Goal: Task Accomplishment & Management: Manage account settings

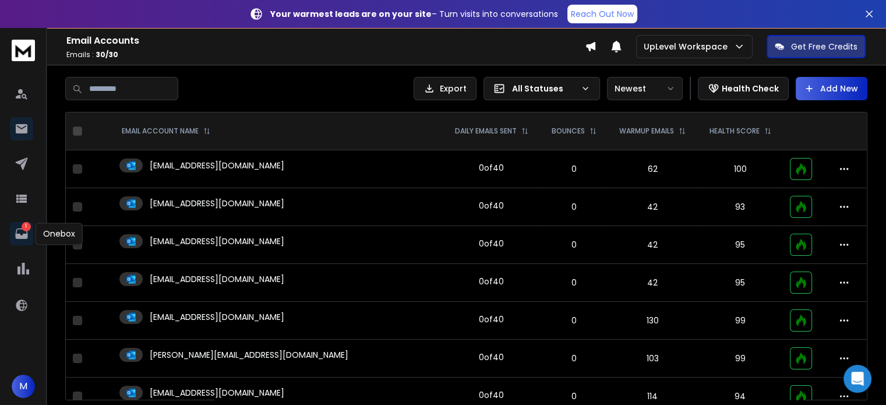
click at [21, 235] on icon at bounding box center [22, 234] width 14 height 14
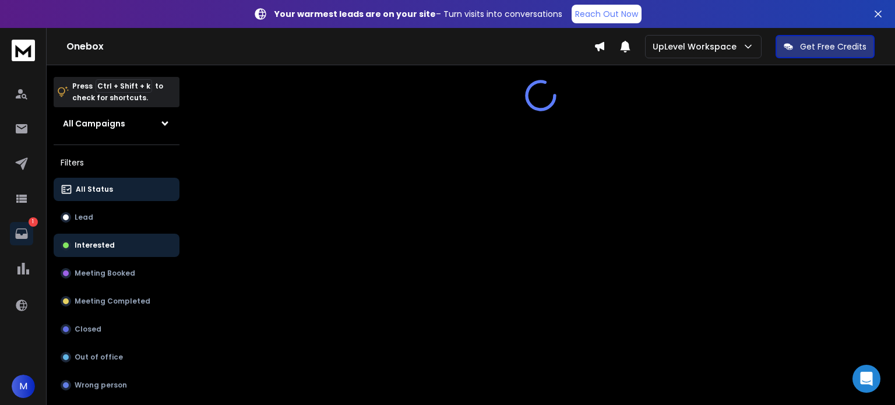
click at [105, 245] on p "Interested" at bounding box center [95, 245] width 40 height 9
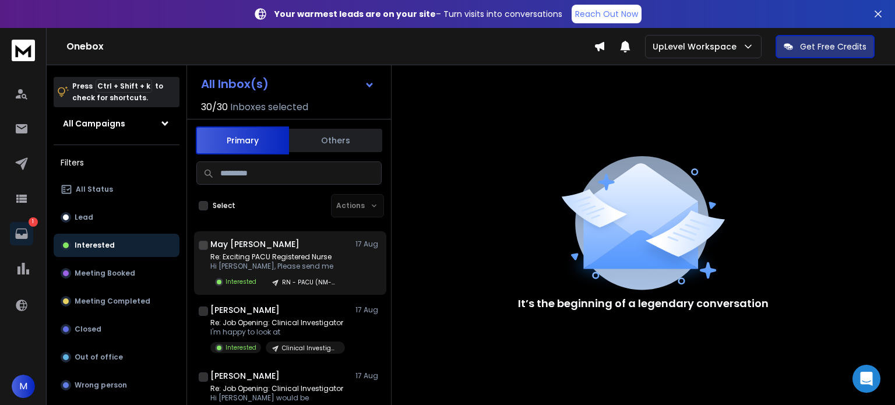
click at [298, 258] on p "Re: Exciting PACU Registered Nurse" at bounding box center [277, 256] width 135 height 9
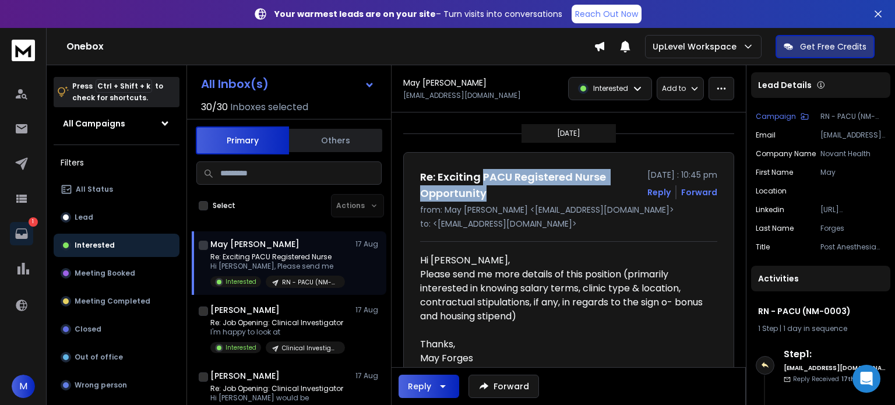
drag, startPoint x: 482, startPoint y: 178, endPoint x: 510, endPoint y: 190, distance: 29.8
click at [510, 190] on h1 "Re: Exciting PACU Registered Nurse Opportunity" at bounding box center [530, 185] width 220 height 33
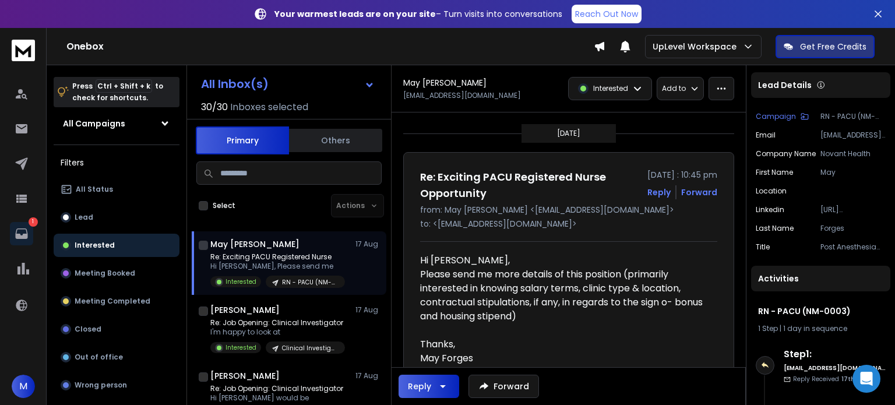
click at [630, 225] on p "to: <office@uplevelsourcing.com>" at bounding box center [568, 224] width 297 height 12
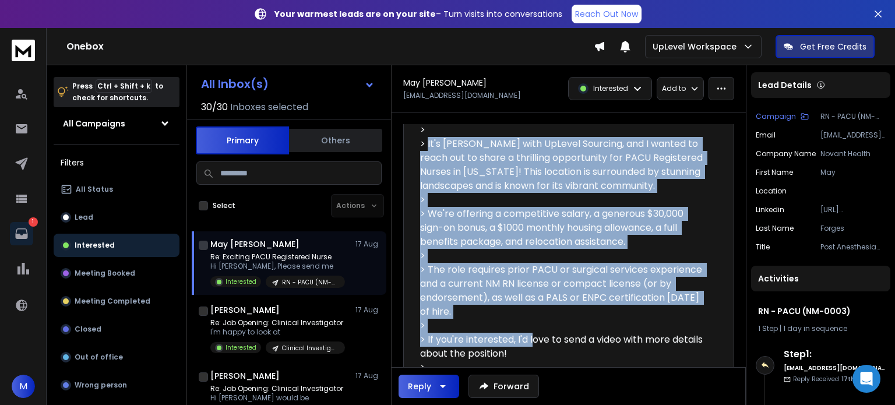
scroll to position [350, 0]
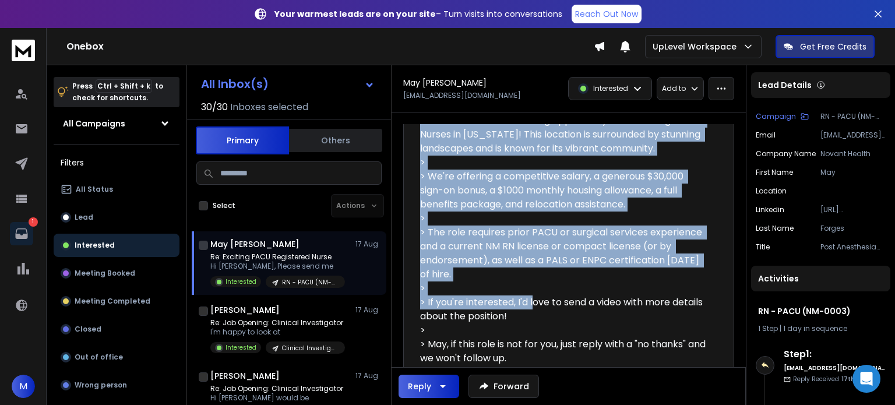
drag, startPoint x: 426, startPoint y: 221, endPoint x: 517, endPoint y: 288, distance: 113.3
click at [517, 288] on div "Hi Megan, Please send me more details of this position (primarily interested in…" at bounding box center [568, 223] width 297 height 638
copy div "It's Megan with UpLevel Sourcing, and I wanted to reach out to share a thrillin…"
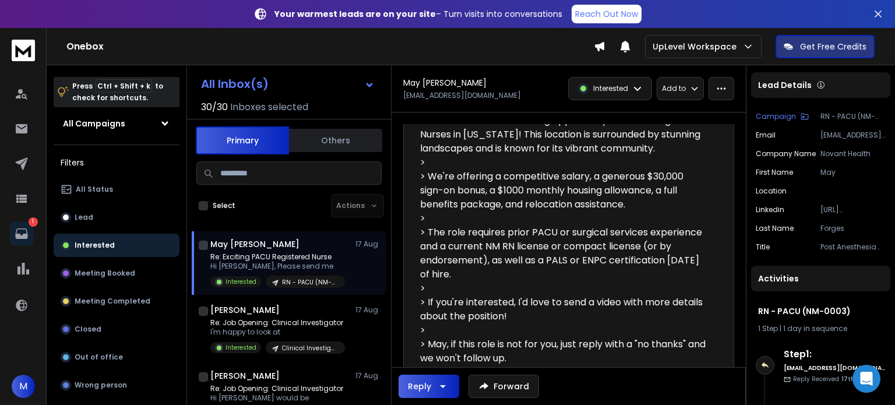
click at [518, 311] on div "Hi Megan, Please send me more details of this position (primarily interested in…" at bounding box center [568, 223] width 297 height 638
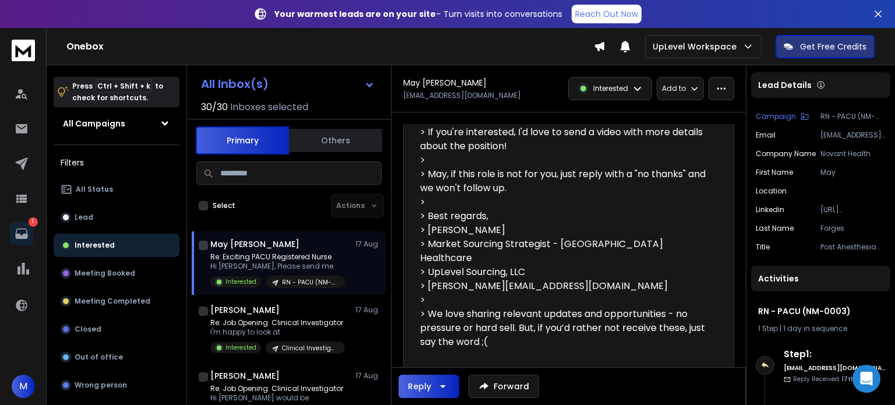
scroll to position [524, 0]
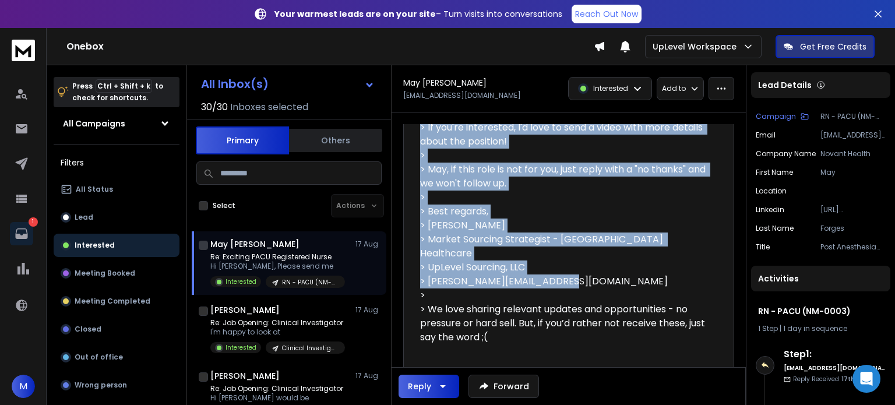
drag, startPoint x: 419, startPoint y: 163, endPoint x: 576, endPoint y: 273, distance: 191.5
click at [576, 273] on div "Re: Exciting PACU Registered Nurse Opportunity 17 August 2025 : 10:45 pm Reply …" at bounding box center [568, 6] width 331 height 757
copy div "> On Aug 17, 2025, at 12:46 PM, Megan Pulvenis wrote: > > ﻿Good Day May, > > It…"
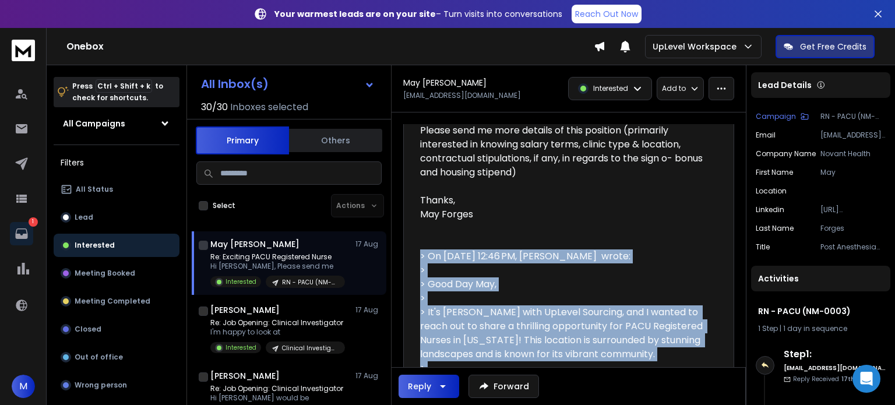
scroll to position [0, 0]
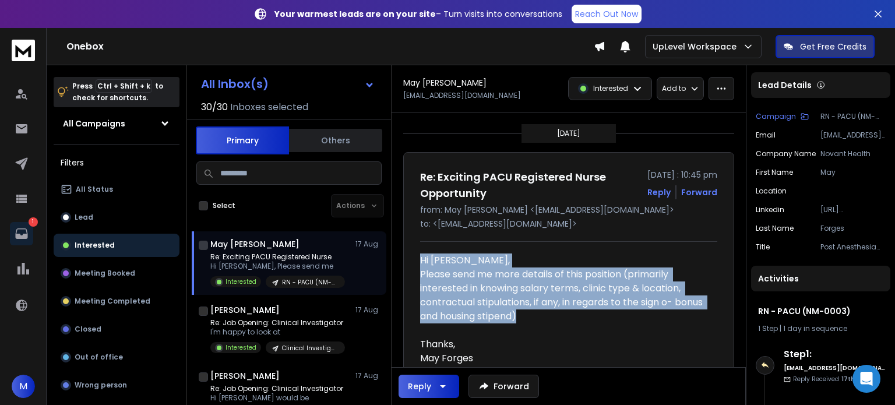
drag, startPoint x: 527, startPoint y: 305, endPoint x: 415, endPoint y: 256, distance: 122.9
copy div "Hi Megan, Please send me more details of this position (primarily interested in…"
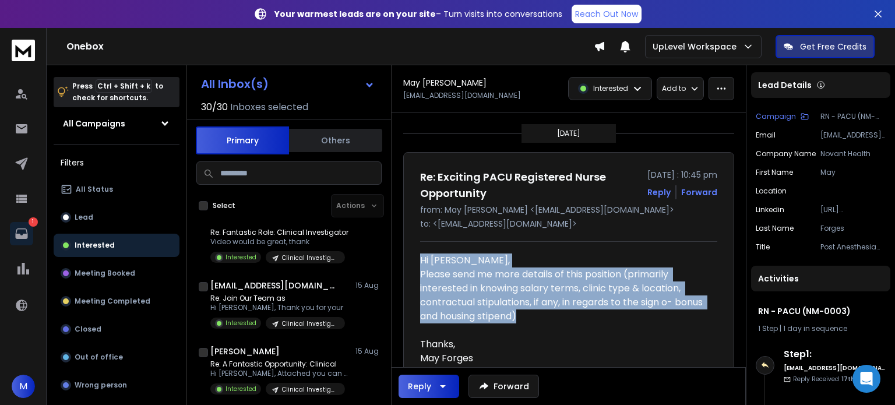
scroll to position [641, 0]
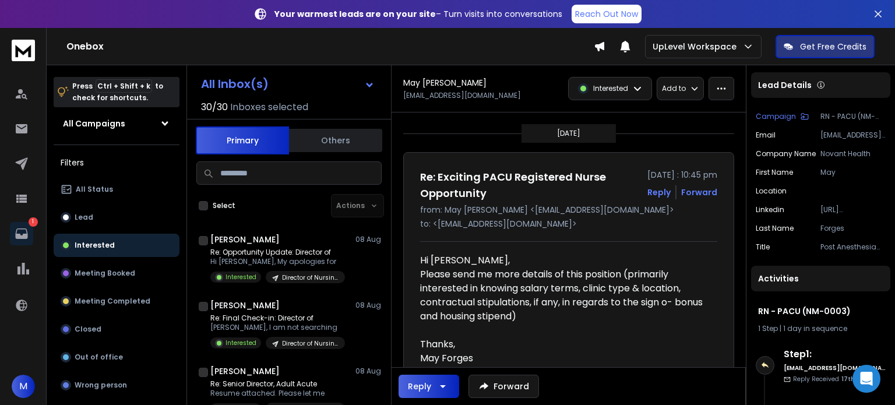
scroll to position [1897, 0]
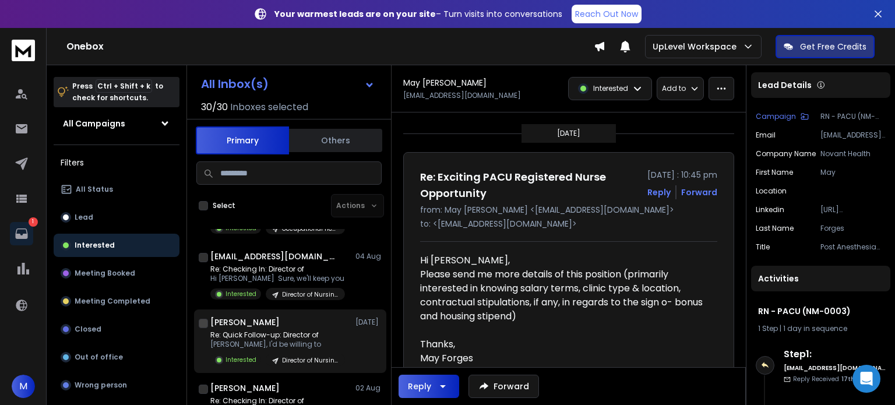
click at [299, 350] on div "Re: Quick Follow-up: Director of Robyn, I'd be willing to Interested Director o…" at bounding box center [277, 348] width 135 height 36
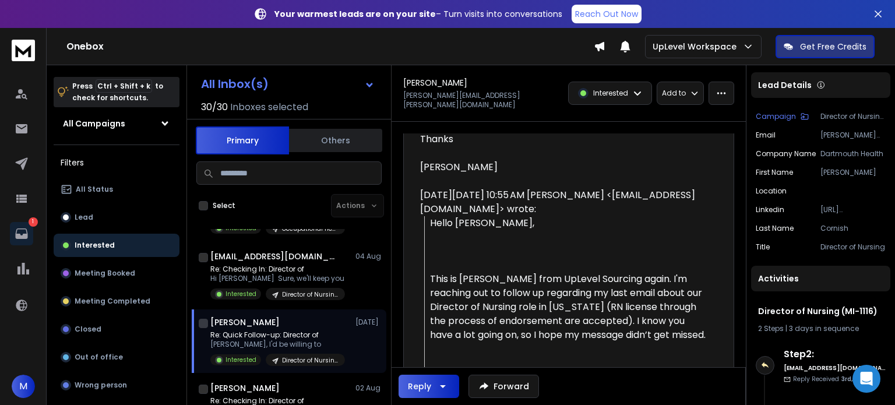
scroll to position [175, 0]
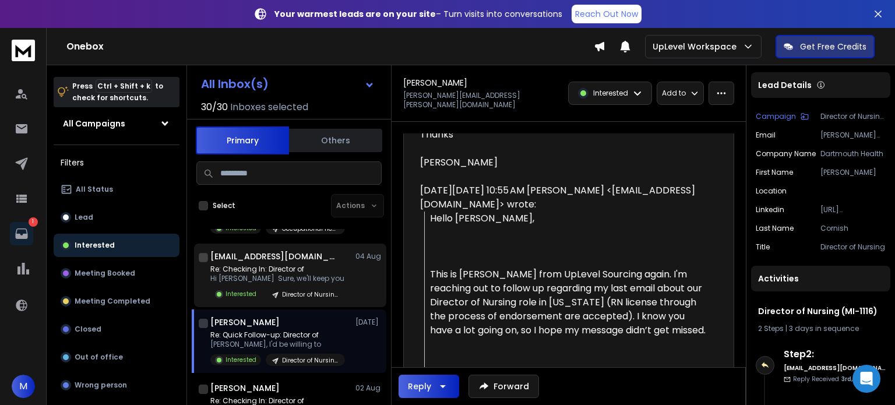
click at [237, 260] on h1 "[EMAIL_ADDRESS][DOMAIN_NAME]" at bounding box center [274, 257] width 128 height 12
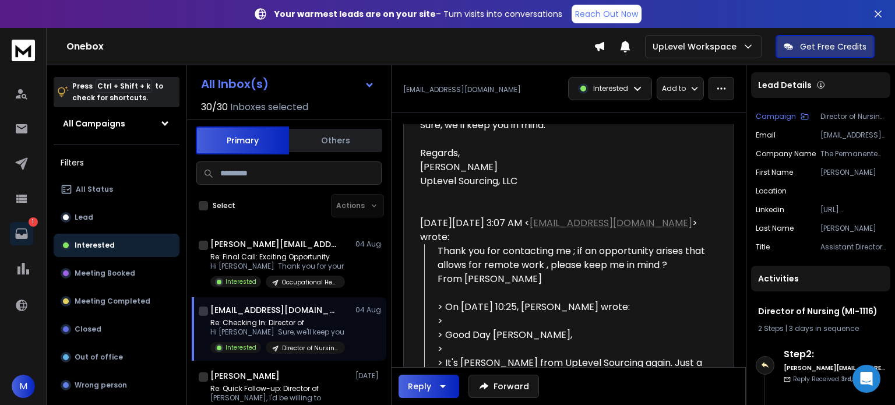
scroll to position [1839, 0]
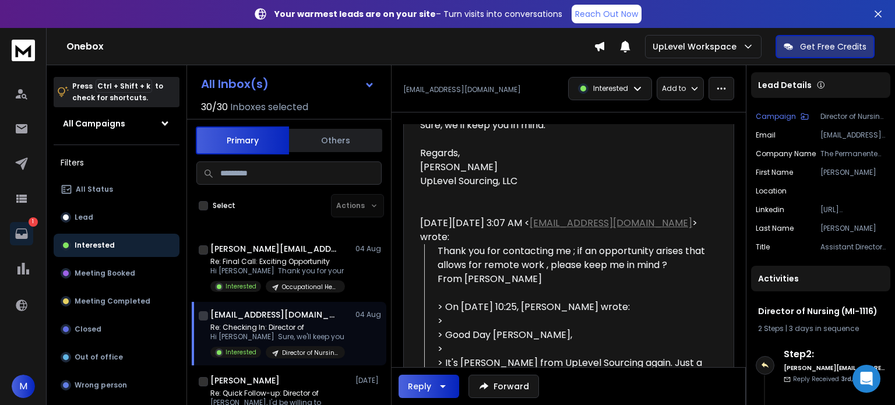
click at [266, 305] on div "hjfgotico@gmail.com 04 Aug Re: Checking In: Director of Hi Hannah Sure, we'll k…" at bounding box center [290, 333] width 192 height 63
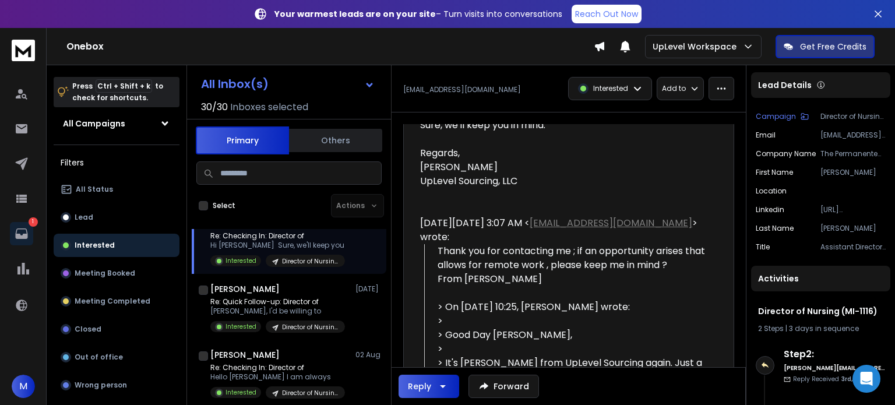
scroll to position [1955, 0]
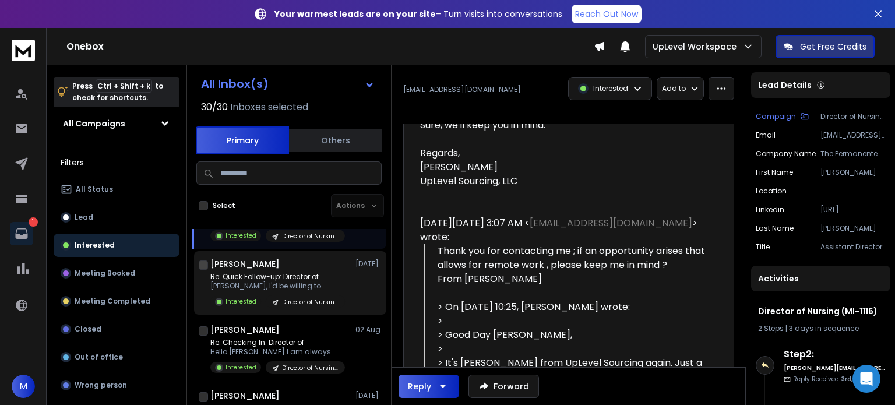
click at [251, 274] on p "Re: Quick Follow-up: Director of" at bounding box center [277, 276] width 135 height 9
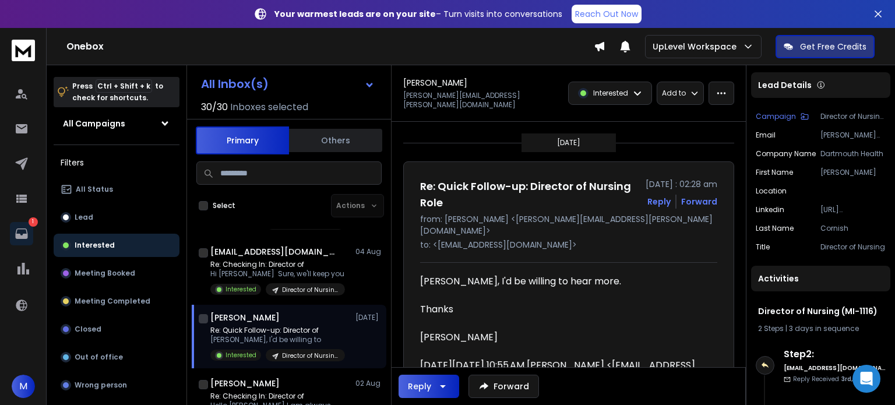
scroll to position [1897, 0]
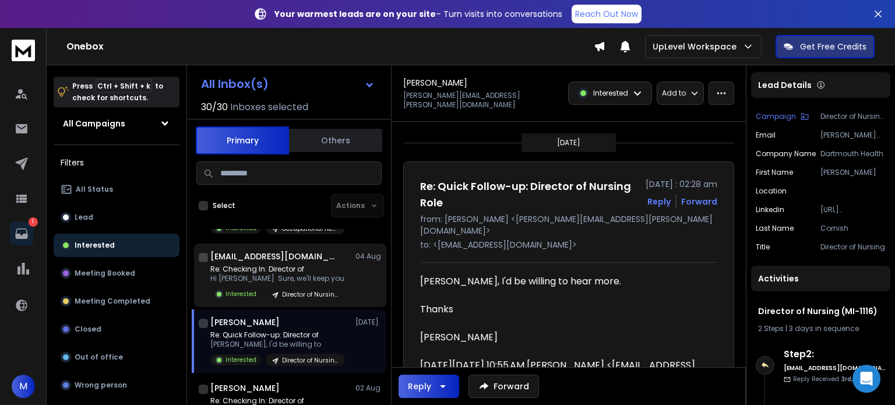
click at [240, 269] on p "Re: Checking In: Director of" at bounding box center [277, 268] width 135 height 9
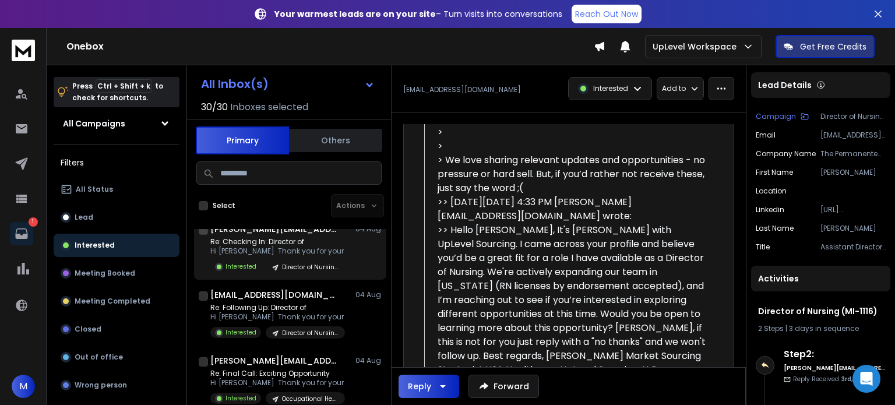
scroll to position [1722, 0]
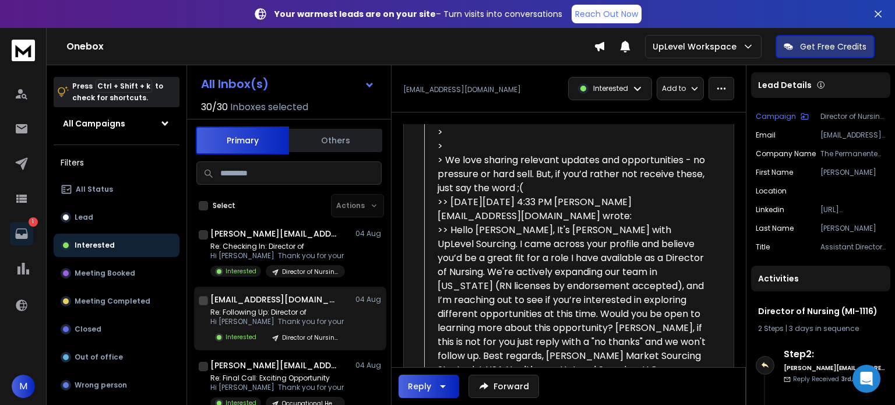
click at [269, 310] on p "Re: Following Up: Director of" at bounding box center [277, 312] width 135 height 9
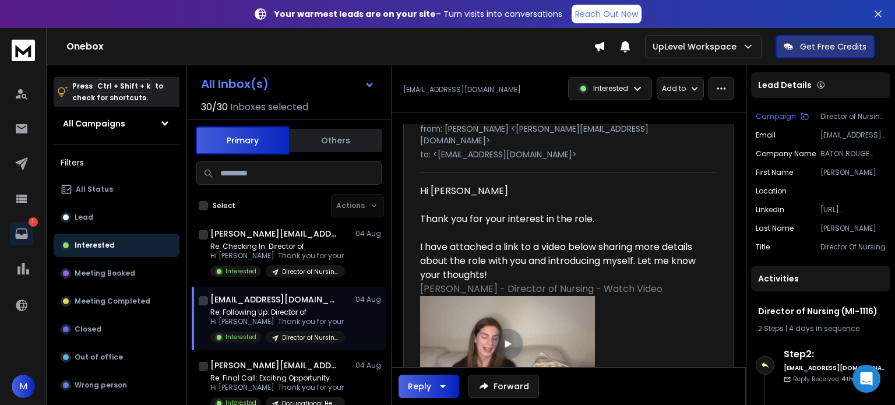
scroll to position [117, 0]
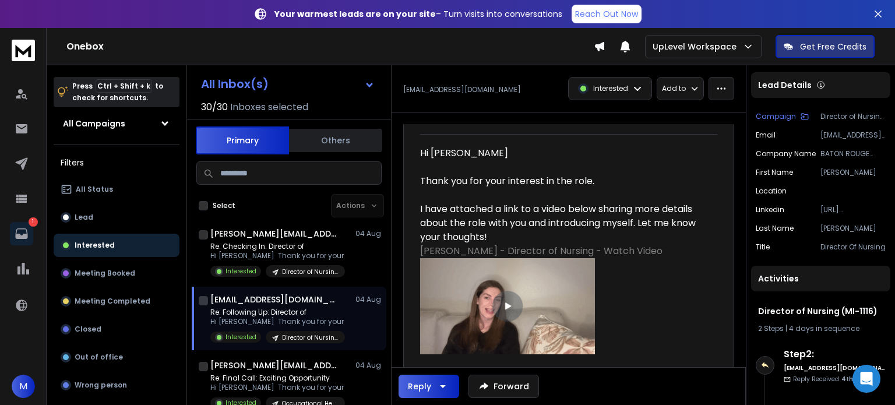
click at [493, 290] on img at bounding box center [507, 306] width 175 height 96
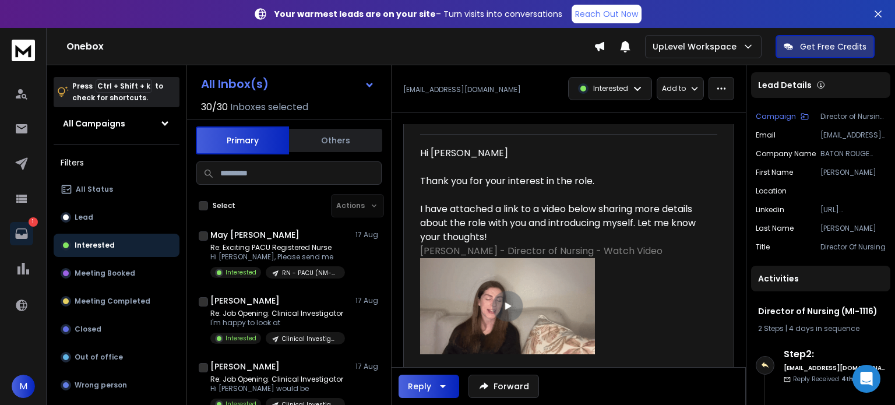
scroll to position [0, 0]
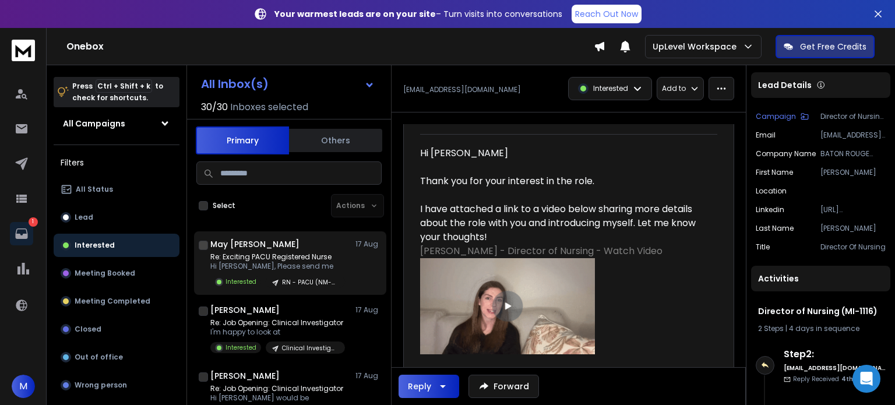
click at [268, 253] on p "Re: Exciting PACU Registered Nurse" at bounding box center [277, 256] width 135 height 9
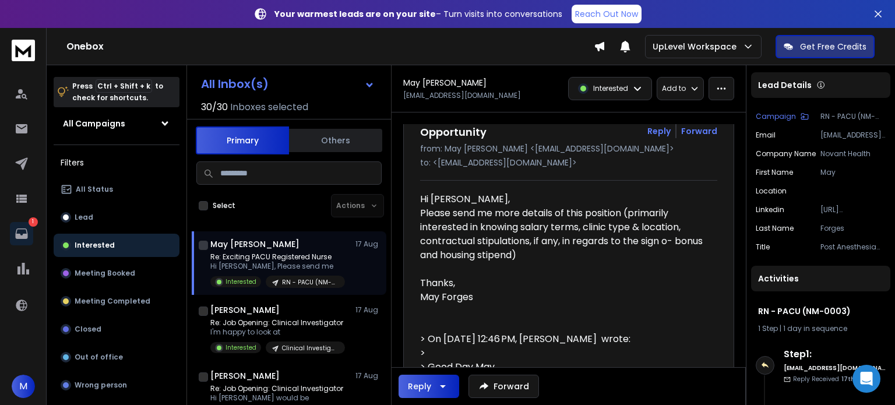
scroll to position [58, 0]
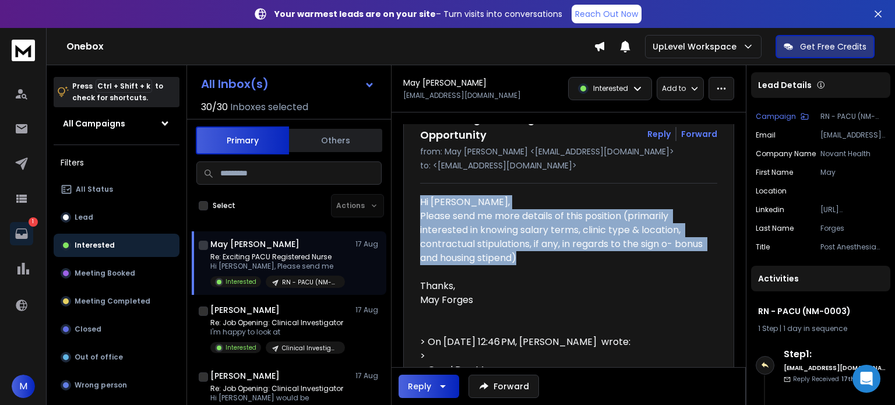
drag, startPoint x: 560, startPoint y: 258, endPoint x: 419, endPoint y: 190, distance: 155.8
copy div "Hi Megan, Please send me more details of this position (primarily interested in…"
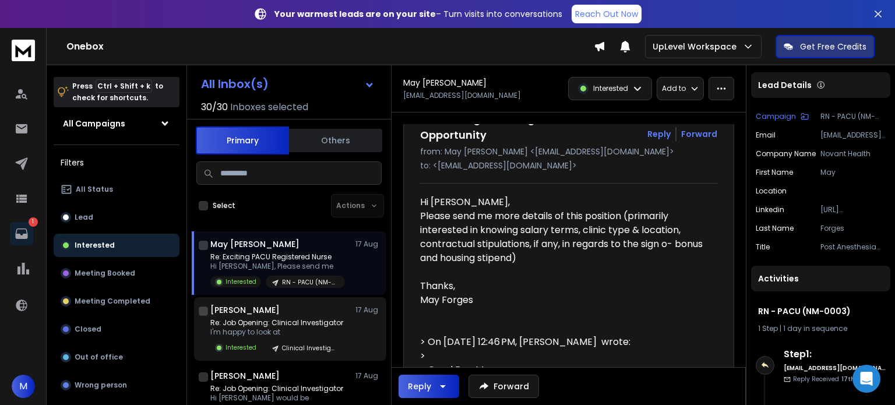
click at [224, 305] on h1 "[PERSON_NAME]" at bounding box center [244, 310] width 69 height 12
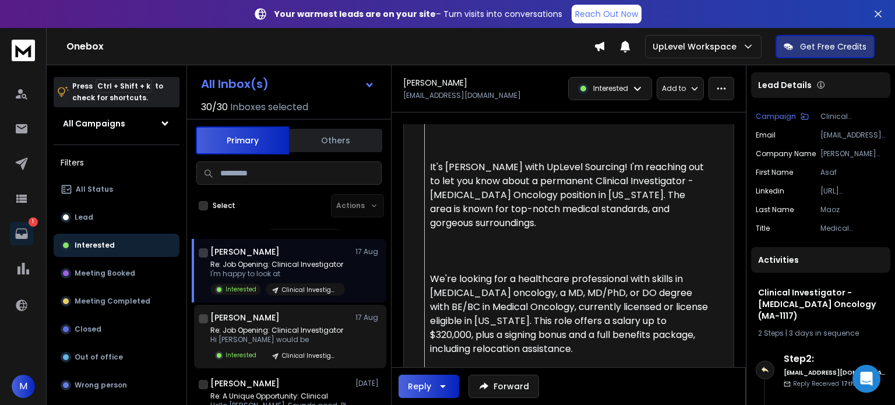
click at [292, 337] on p "Hi [PERSON_NAME] would be" at bounding box center [277, 339] width 135 height 9
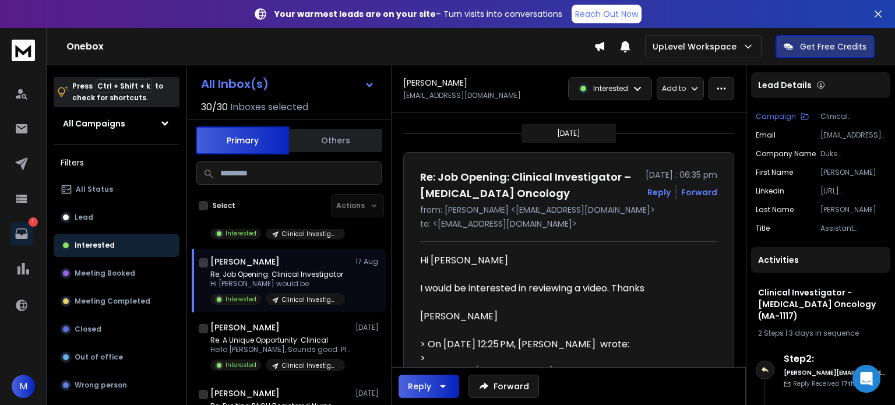
scroll to position [117, 0]
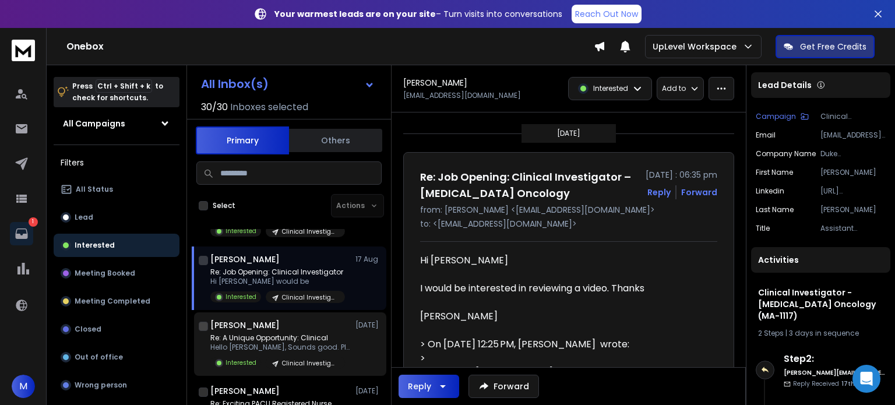
click at [273, 333] on p "Re: A Unique Opportunity: Clinical" at bounding box center [280, 337] width 140 height 9
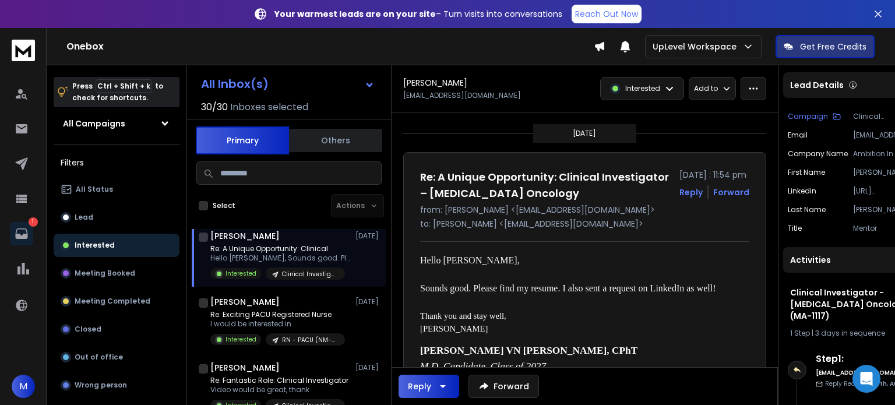
scroll to position [233, 0]
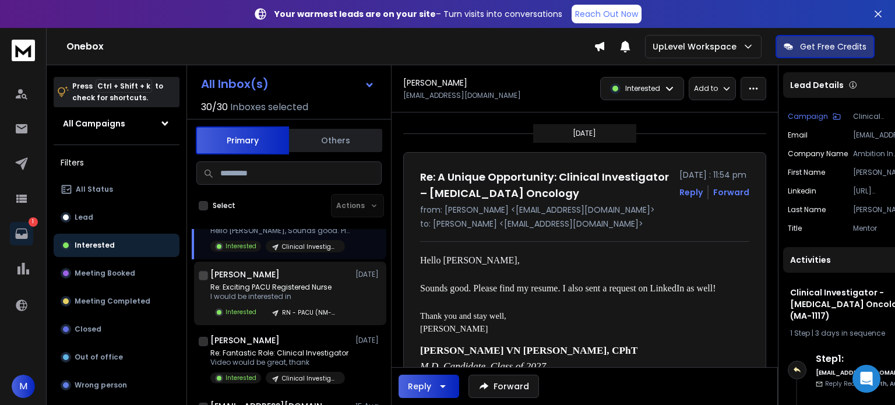
click at [324, 297] on p "I would be interested in" at bounding box center [277, 296] width 135 height 9
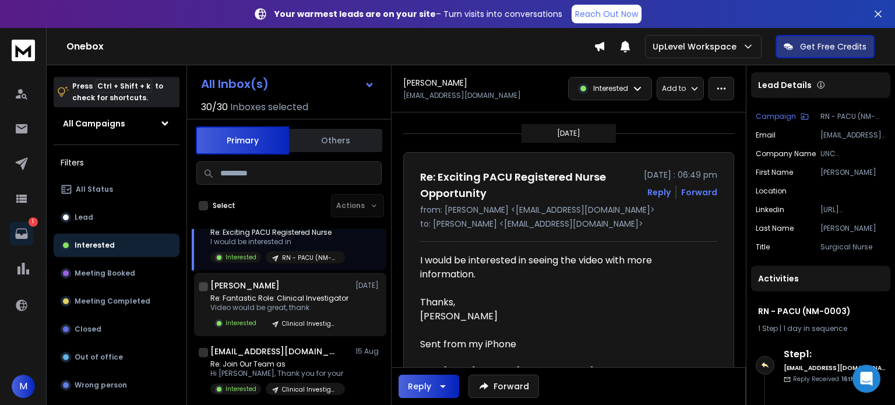
scroll to position [291, 0]
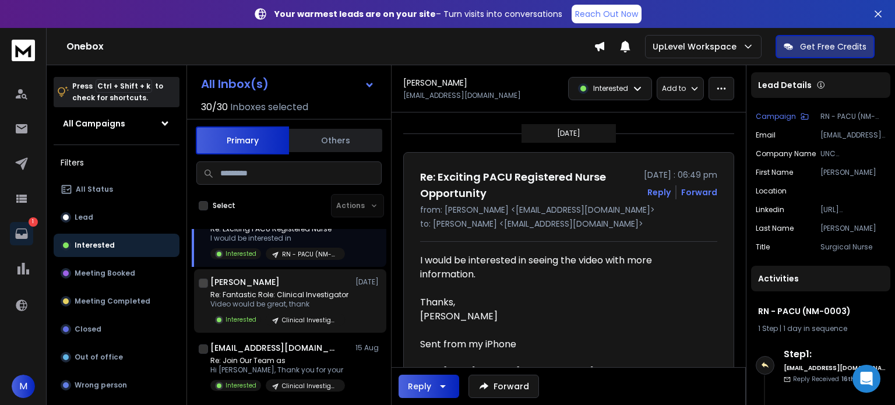
click at [300, 305] on p "Video would be great, thank" at bounding box center [279, 303] width 138 height 9
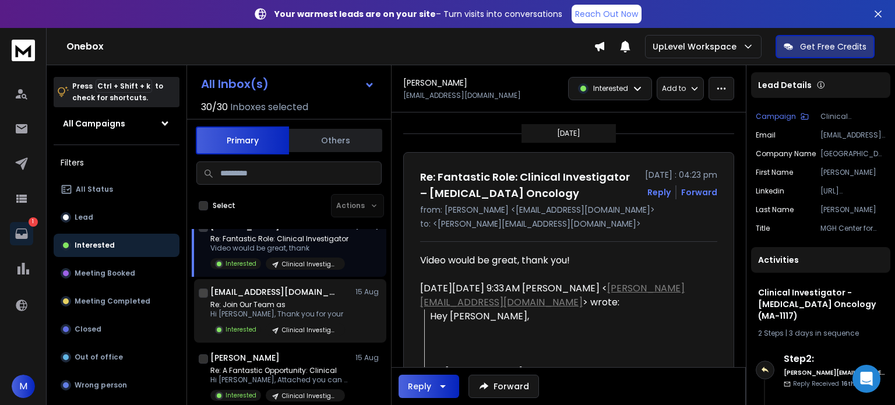
scroll to position [350, 0]
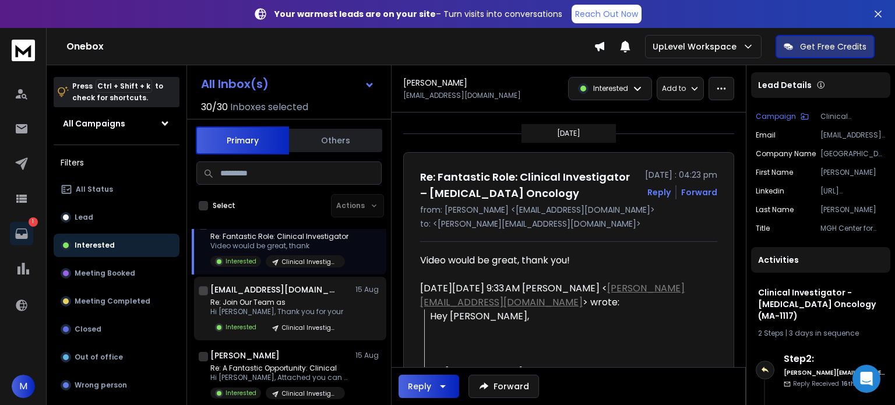
click at [282, 306] on p "Re: Join Our Team as" at bounding box center [277, 302] width 135 height 9
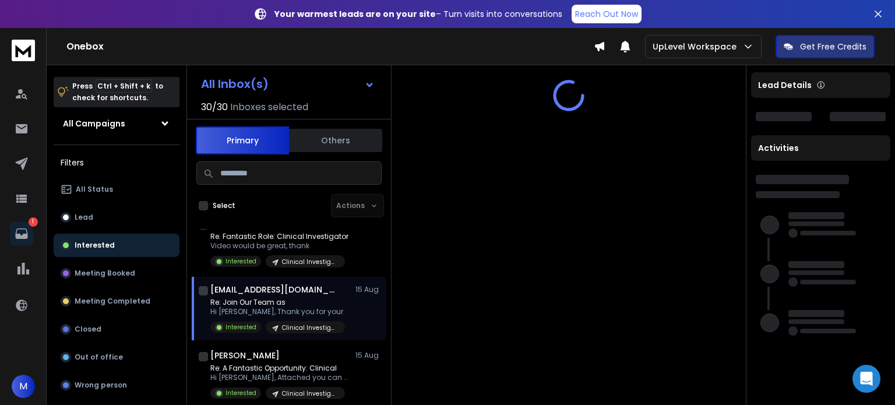
scroll to position [291, 0]
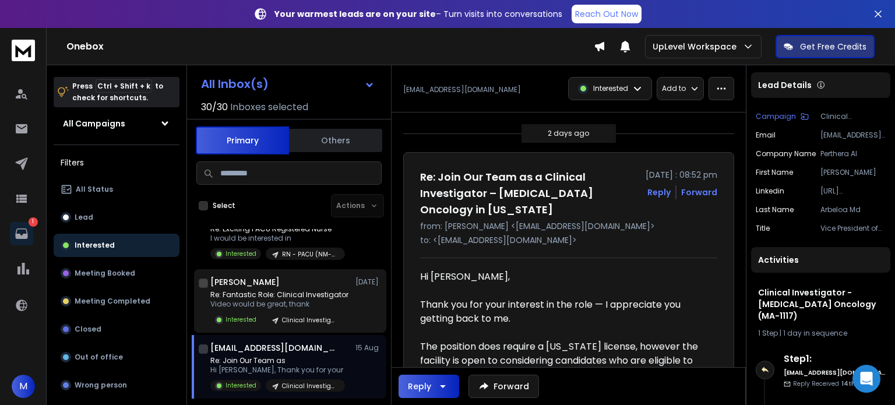
click at [269, 304] on p "Video would be great, thank" at bounding box center [279, 303] width 138 height 9
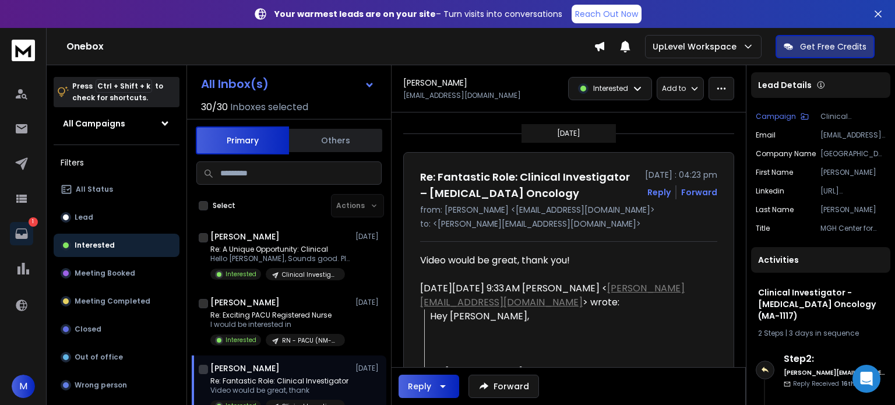
scroll to position [175, 0]
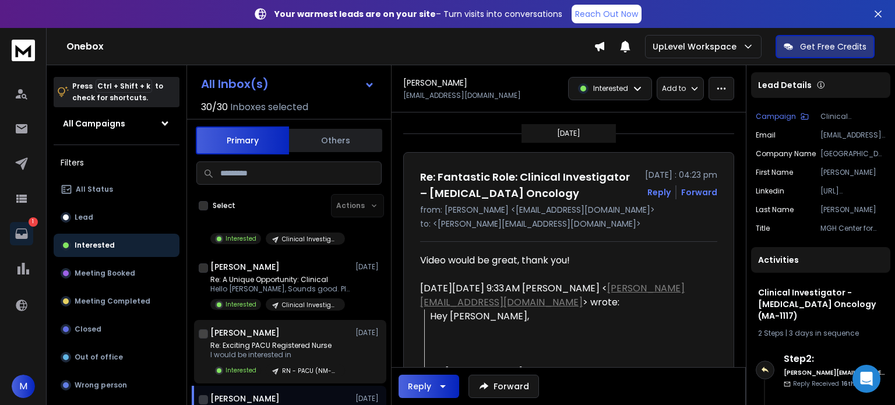
click at [243, 348] on p "Re: Exciting PACU Registered Nurse" at bounding box center [277, 345] width 135 height 9
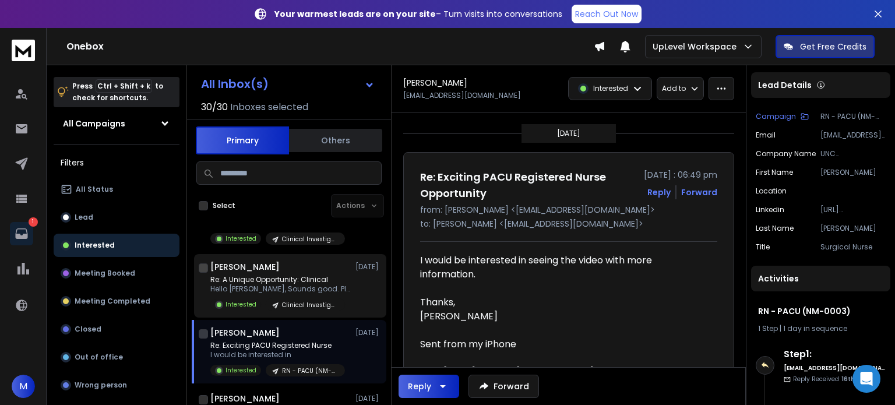
click at [260, 286] on p "Hello [PERSON_NAME], Sounds good. Please" at bounding box center [280, 288] width 140 height 9
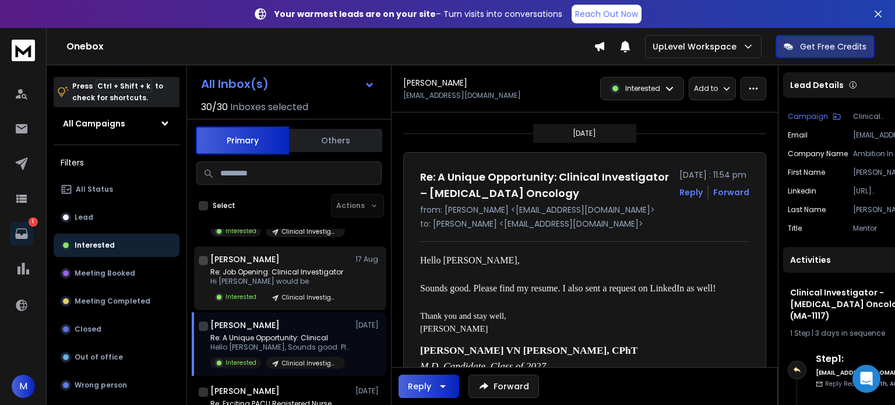
click at [252, 287] on div "Re: Job Opening: Clinical Investigator Hi Megan I would be Interested Clinical …" at bounding box center [277, 285] width 135 height 36
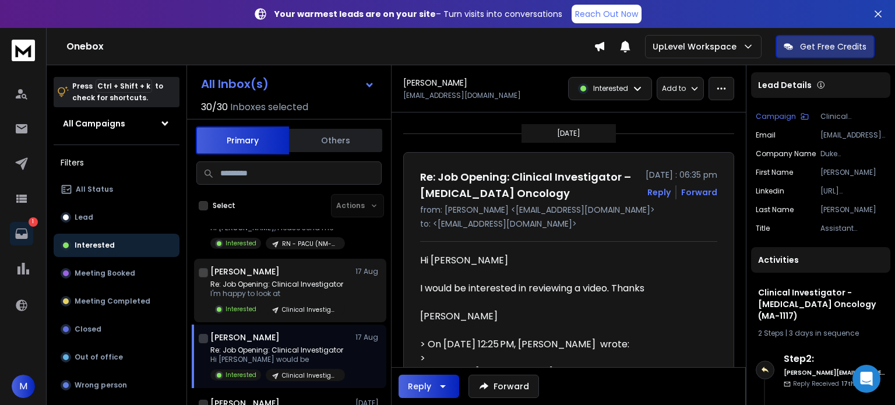
scroll to position [0, 0]
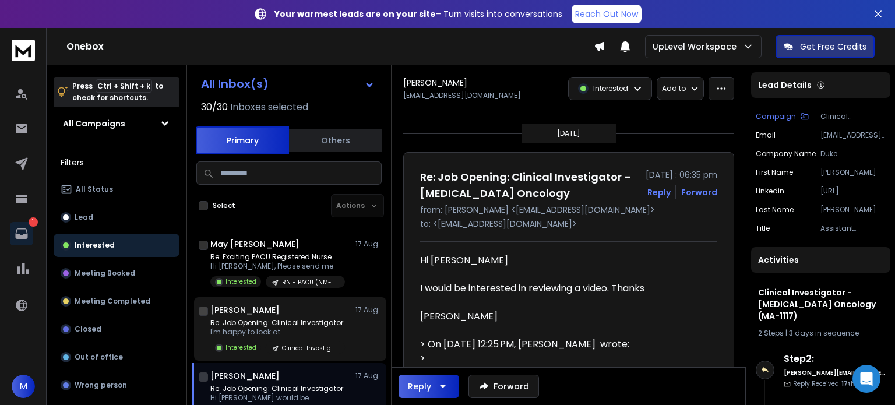
click at [244, 326] on p "Re: Job Opening: Clinical Investigator" at bounding box center [277, 322] width 135 height 9
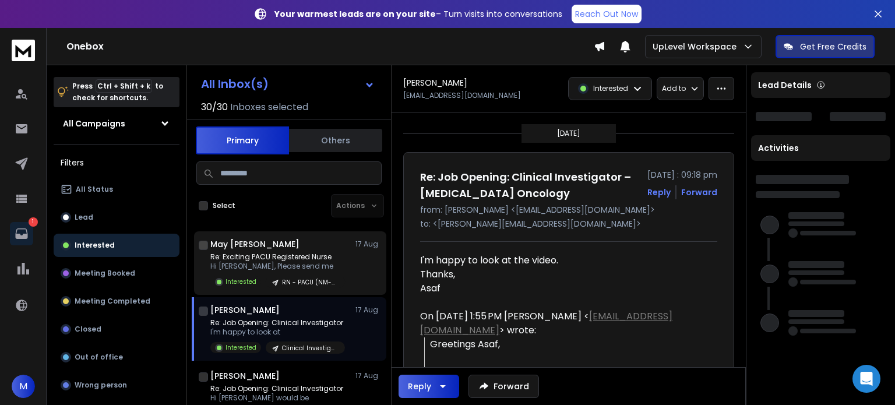
click at [270, 251] on div "May Lagua 17 Aug Re: Exciting PACU Registered Nurse Hi Megan, Please send me In…" at bounding box center [295, 263] width 171 height 50
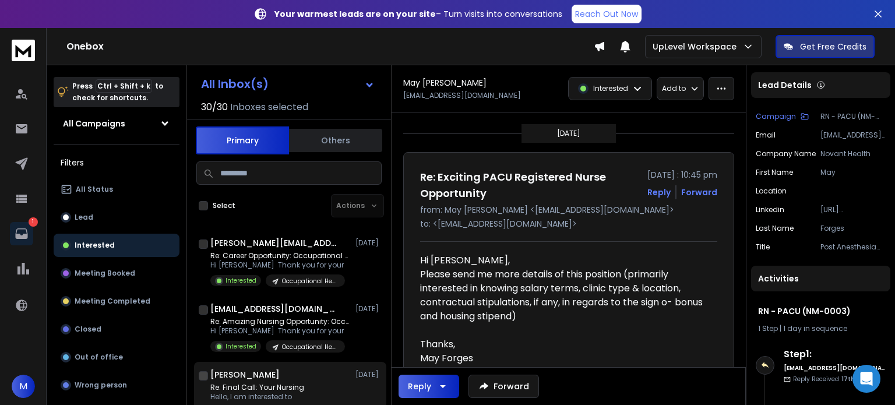
scroll to position [3127, 0]
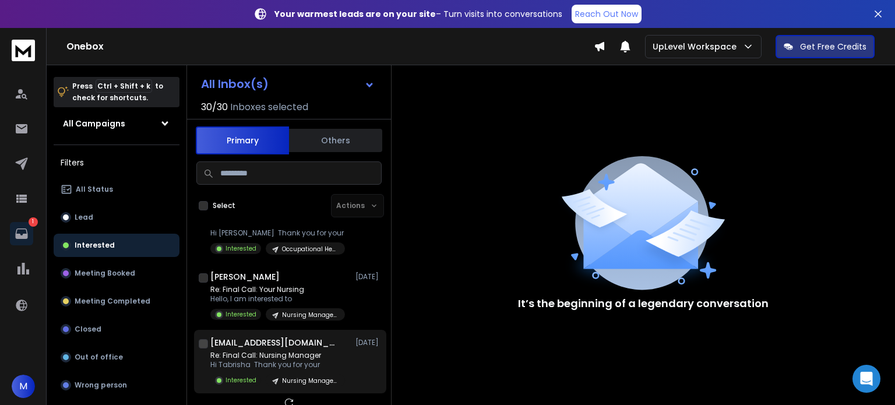
click at [297, 337] on h1 "[EMAIL_ADDRESS][DOMAIN_NAME]" at bounding box center [274, 343] width 128 height 12
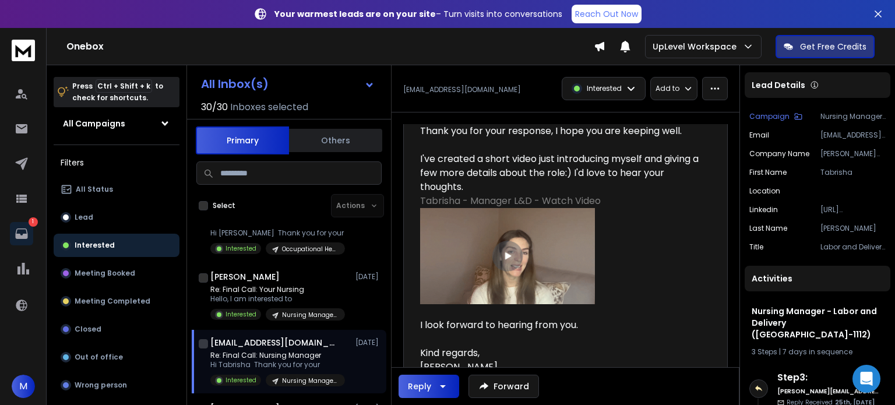
scroll to position [175, 0]
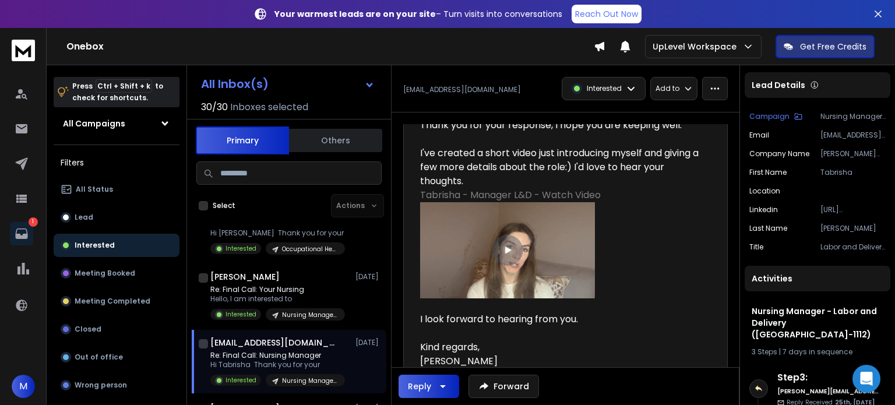
click at [509, 248] on img at bounding box center [507, 250] width 175 height 96
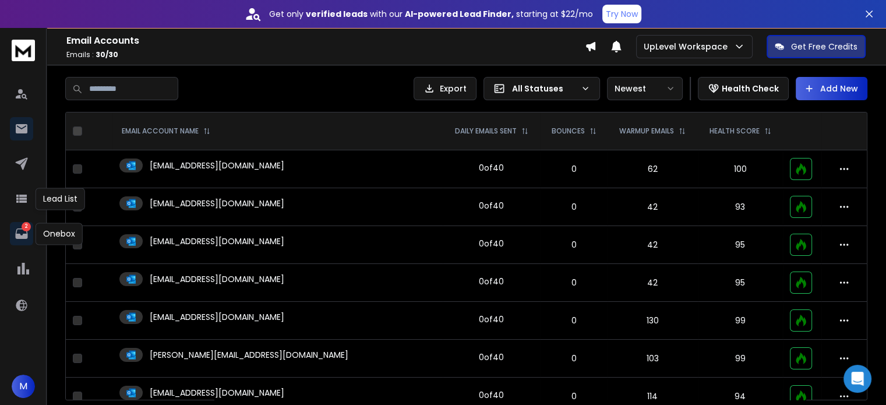
click at [21, 242] on link "2" at bounding box center [21, 233] width 23 height 23
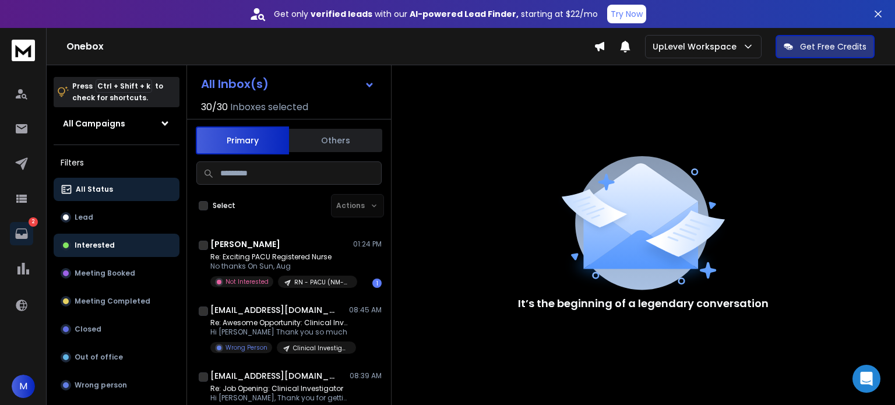
click at [91, 245] on p "Interested" at bounding box center [95, 245] width 40 height 9
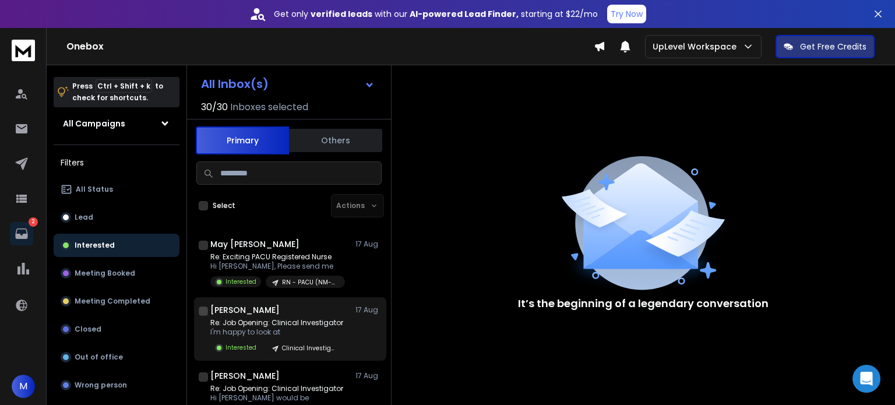
click at [319, 321] on p "Re: Job Opening: Clinical Investigator" at bounding box center [277, 322] width 135 height 9
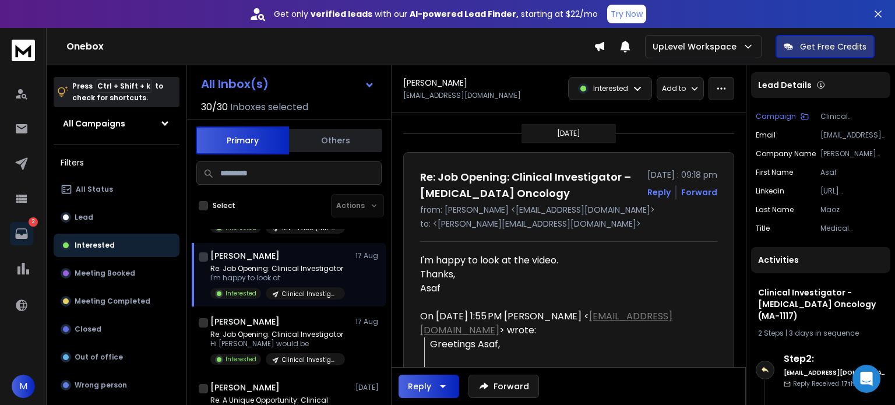
scroll to position [58, 0]
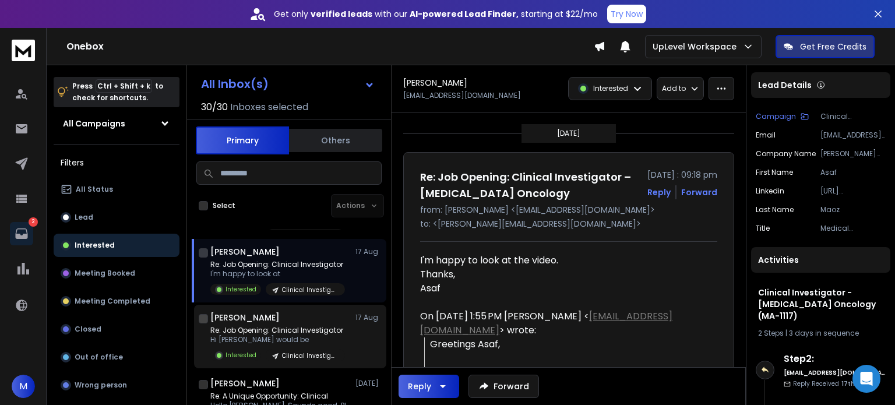
click at [310, 327] on p "Re: Job Opening: Clinical Investigator" at bounding box center [277, 330] width 135 height 9
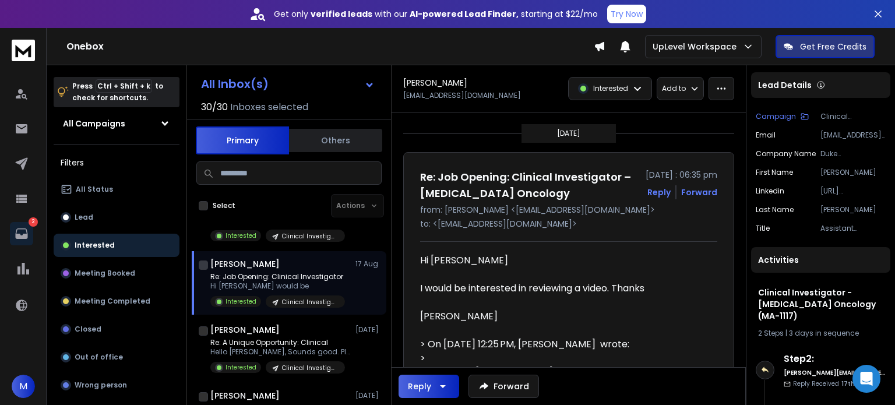
scroll to position [117, 0]
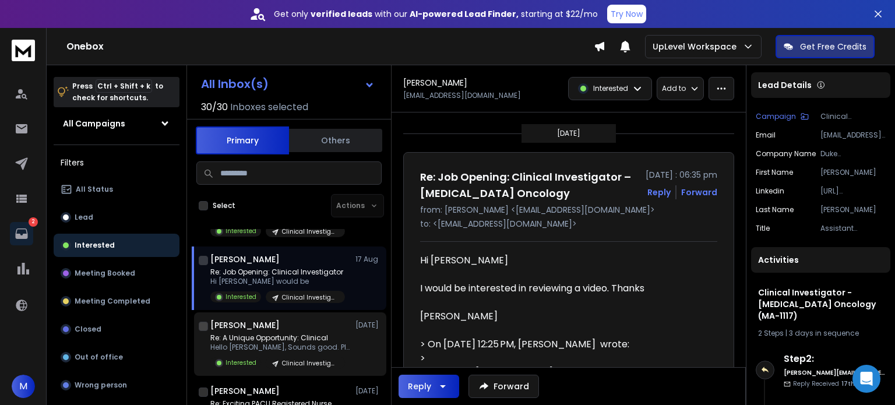
click at [317, 341] on p "Re: A Unique Opportunity: Clinical" at bounding box center [280, 337] width 140 height 9
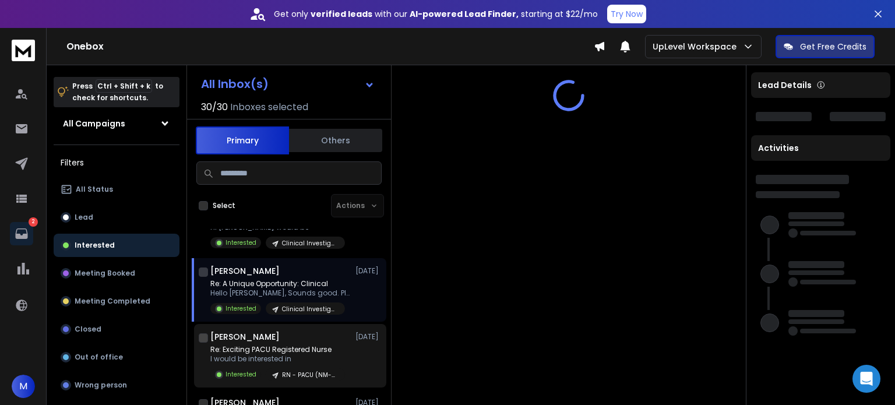
scroll to position [175, 0]
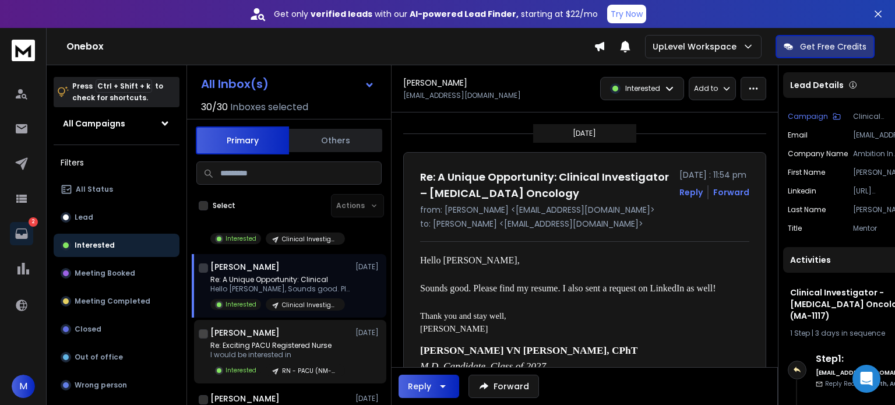
click at [309, 348] on p "Re: Exciting PACU Registered Nurse" at bounding box center [277, 345] width 135 height 9
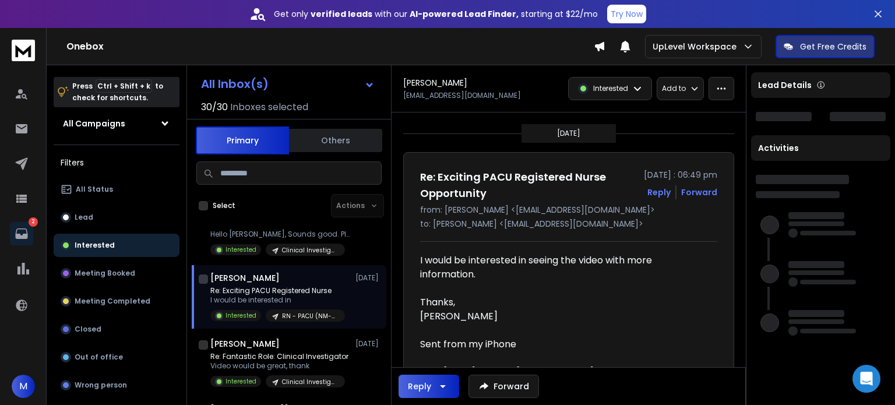
scroll to position [233, 0]
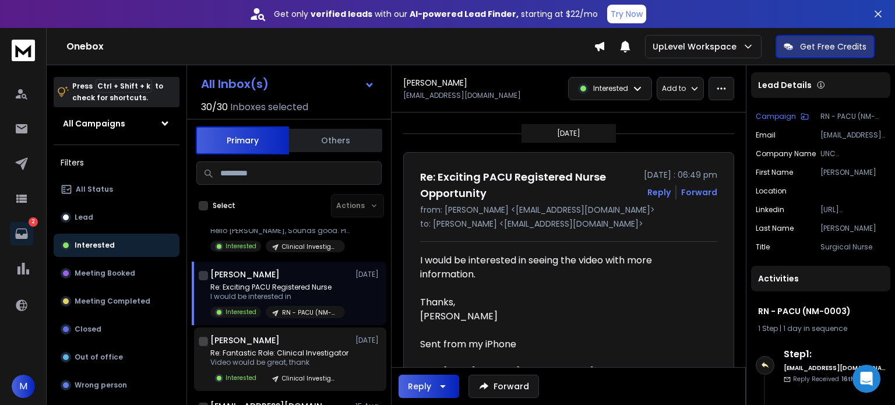
click at [316, 355] on p "Re: Fantastic Role: Clinical Investigator" at bounding box center [279, 352] width 138 height 9
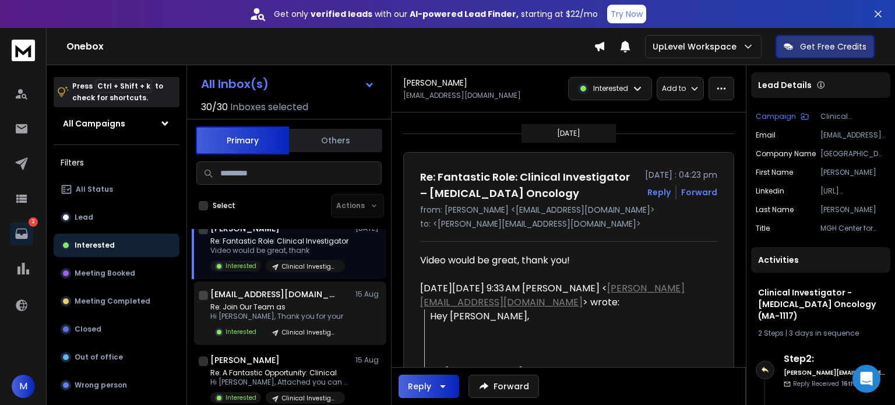
scroll to position [350, 0]
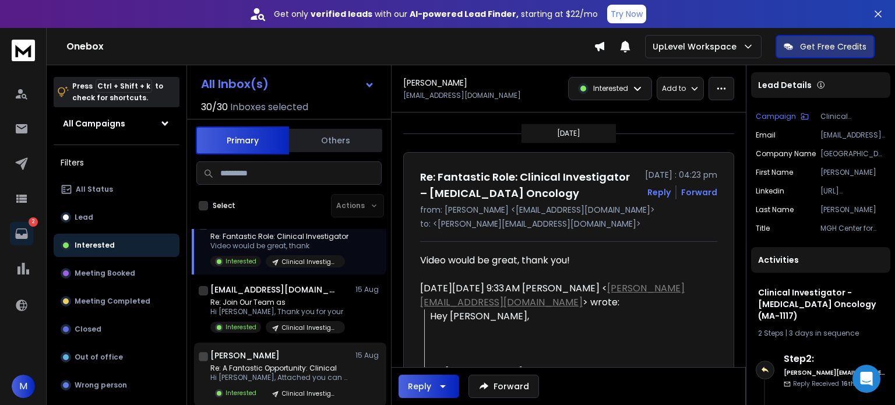
click at [271, 376] on p "Hi [PERSON_NAME], Attached you can see" at bounding box center [280, 377] width 140 height 9
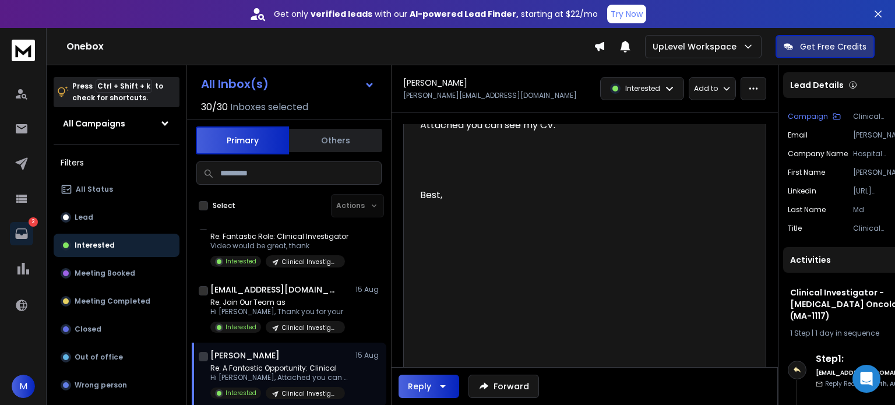
scroll to position [233, 0]
click at [287, 357] on div "Gustavo Godoy 15 Aug" at bounding box center [295, 356] width 171 height 12
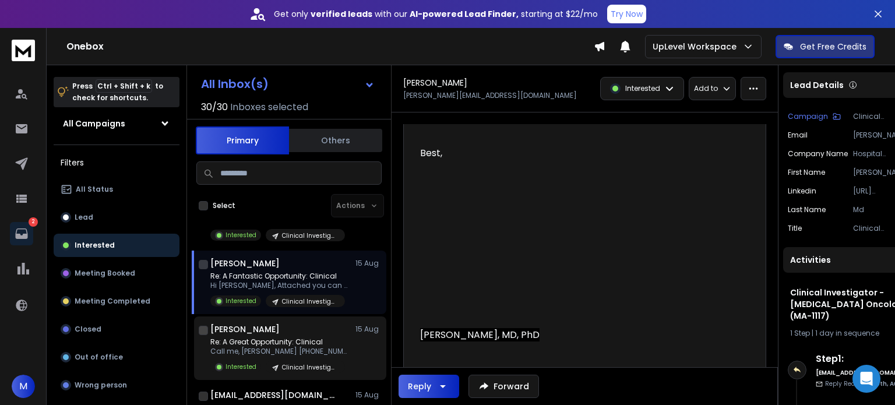
scroll to position [466, 0]
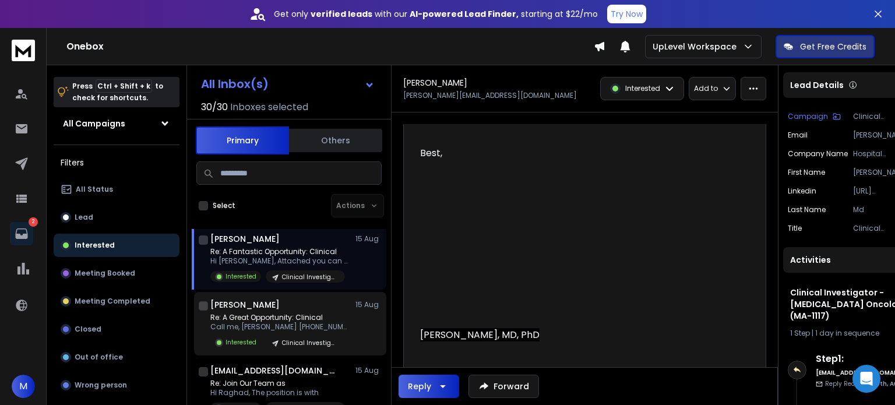
click at [329, 319] on p "Re: A Great Opportunity: Clinical" at bounding box center [280, 317] width 140 height 9
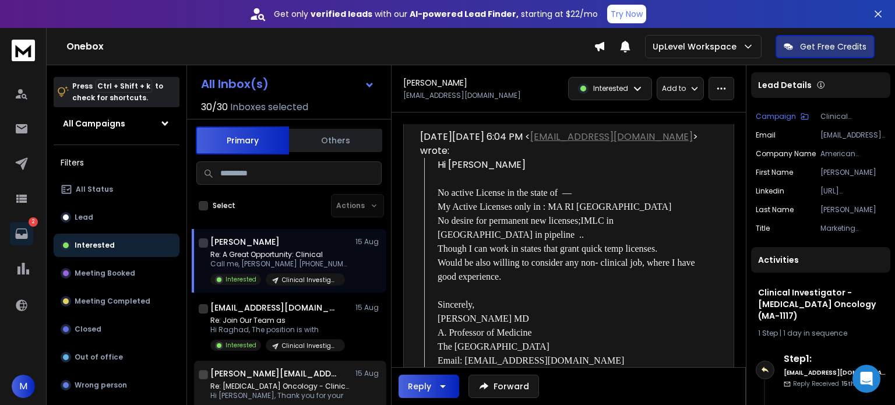
scroll to position [524, 0]
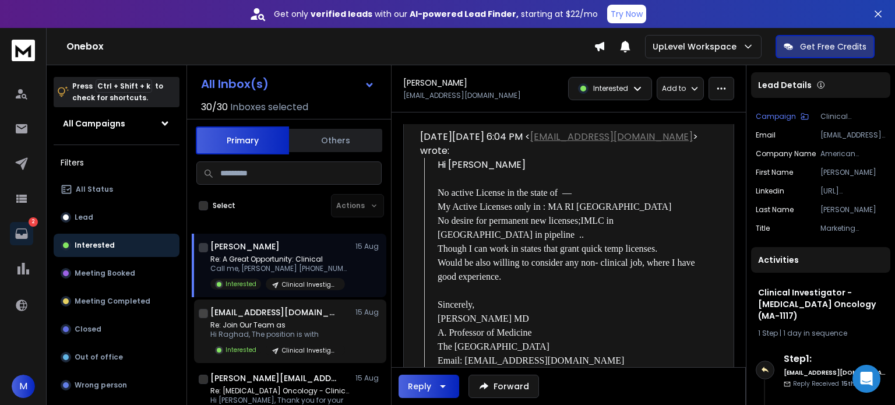
click at [326, 322] on p "Re: Join Our Team as" at bounding box center [277, 324] width 135 height 9
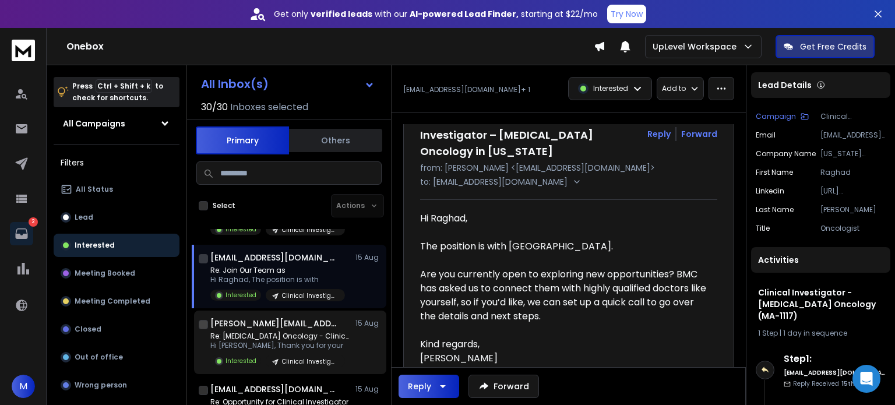
scroll to position [583, 0]
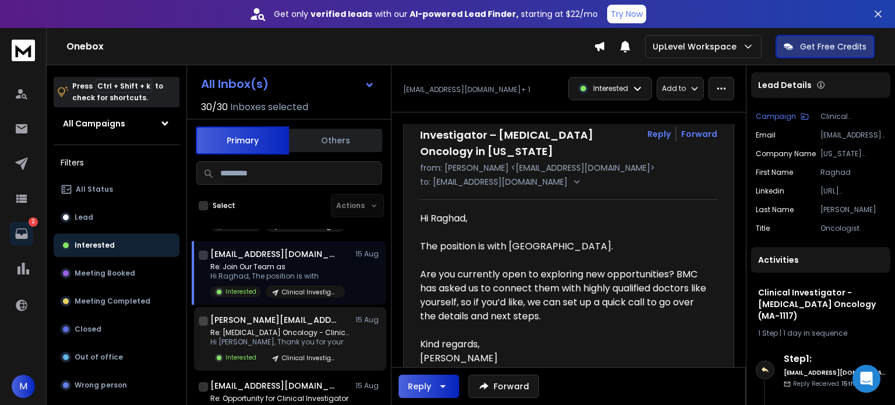
click at [287, 327] on div "stanley.ifeanyi8@gmail.com 15 Aug Re: Gastrointestinal Oncology - Clinical Hi S…" at bounding box center [295, 339] width 171 height 50
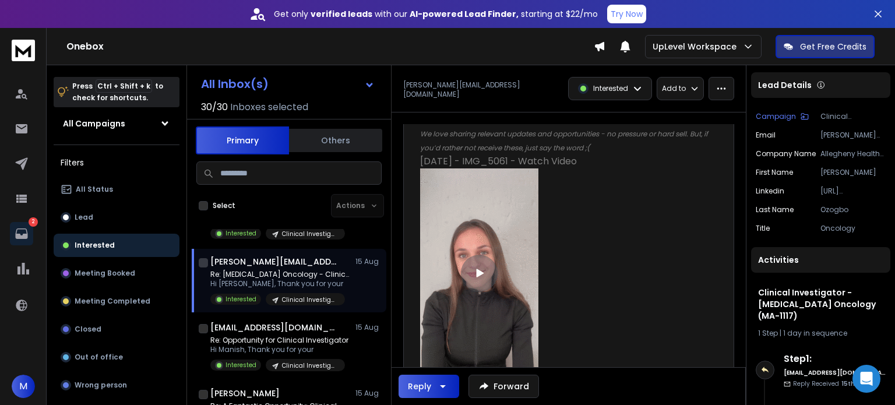
scroll to position [408, 0]
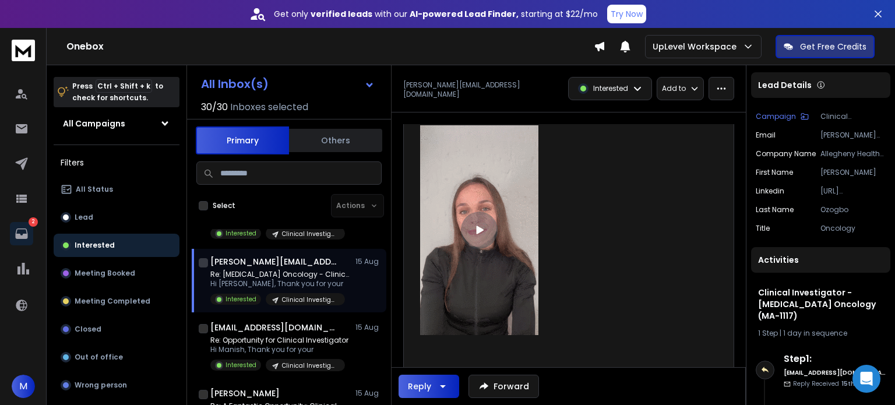
click at [504, 214] on img at bounding box center [479, 230] width 118 height 210
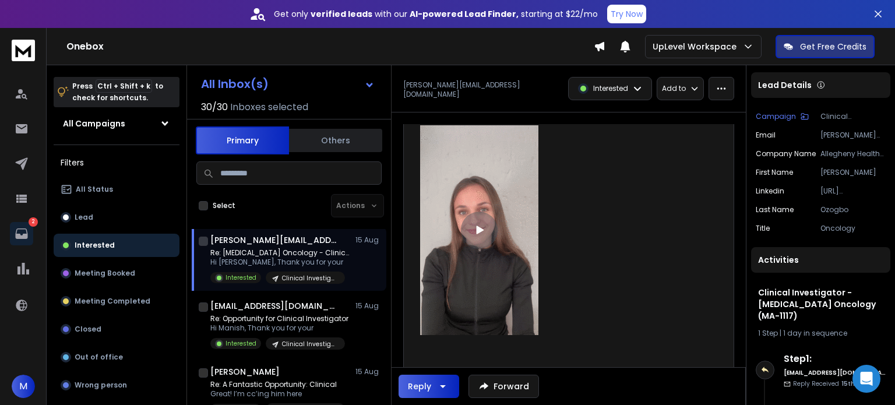
scroll to position [699, 0]
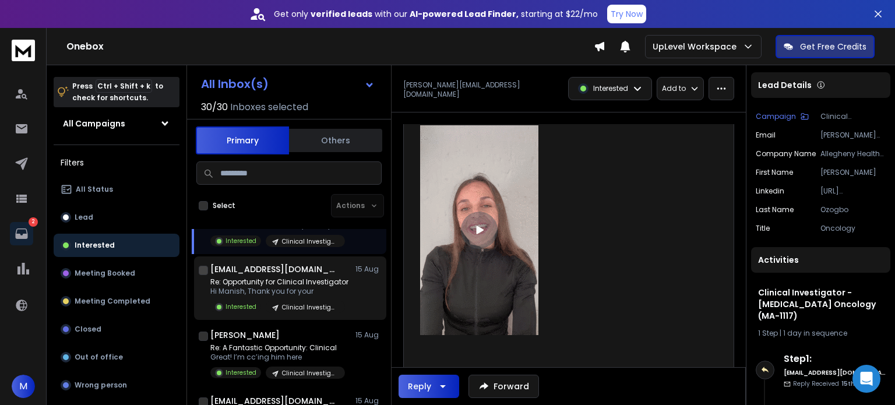
click at [255, 287] on p "Hi Manish, Thank you for your" at bounding box center [279, 291] width 138 height 9
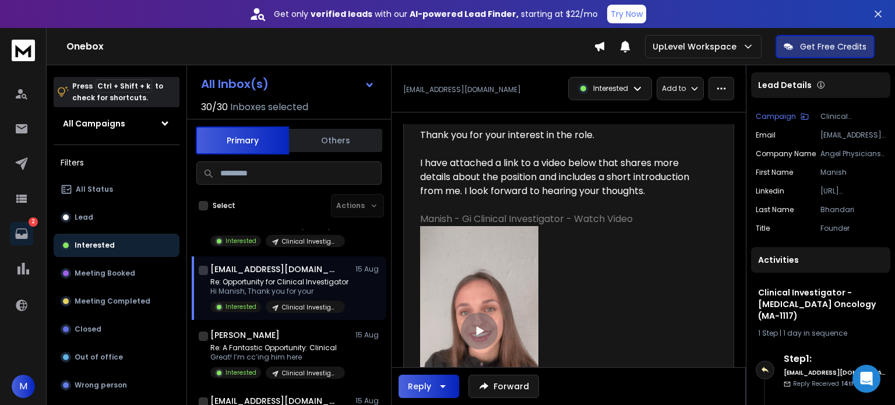
scroll to position [175, 0]
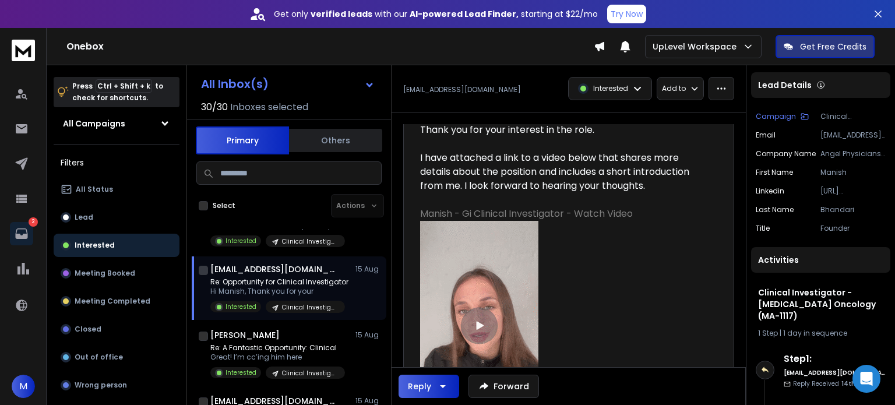
click at [474, 291] on img at bounding box center [479, 326] width 118 height 210
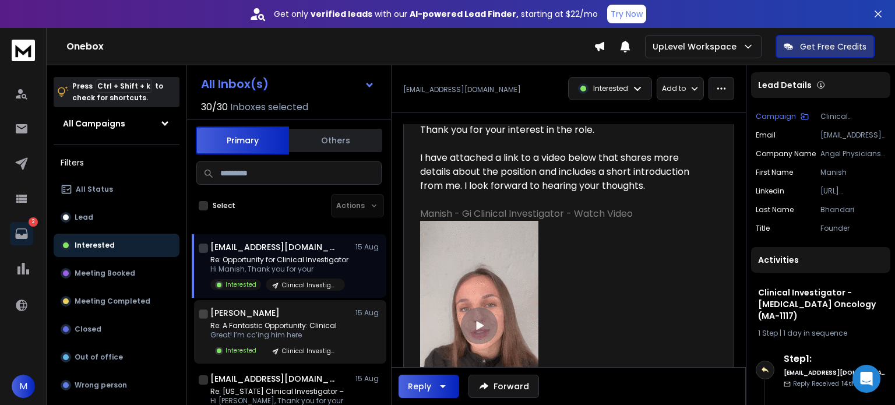
scroll to position [757, 0]
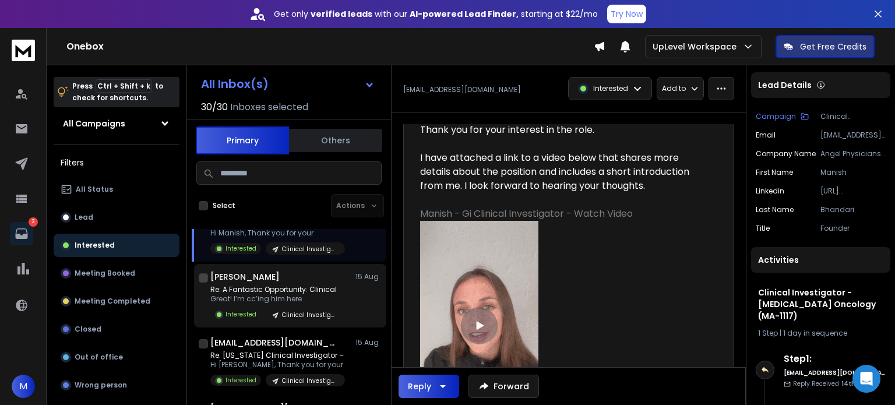
click at [254, 285] on p "Re: A Fantastic Opportunity: Clinical" at bounding box center [277, 289] width 135 height 9
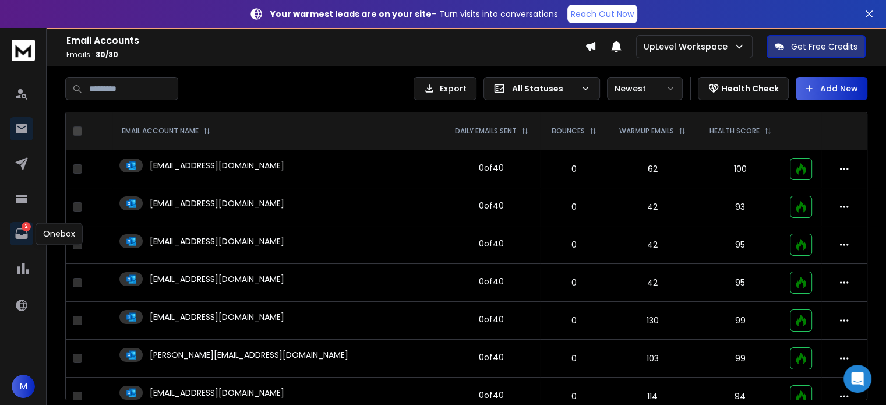
click at [22, 239] on icon at bounding box center [22, 234] width 14 height 14
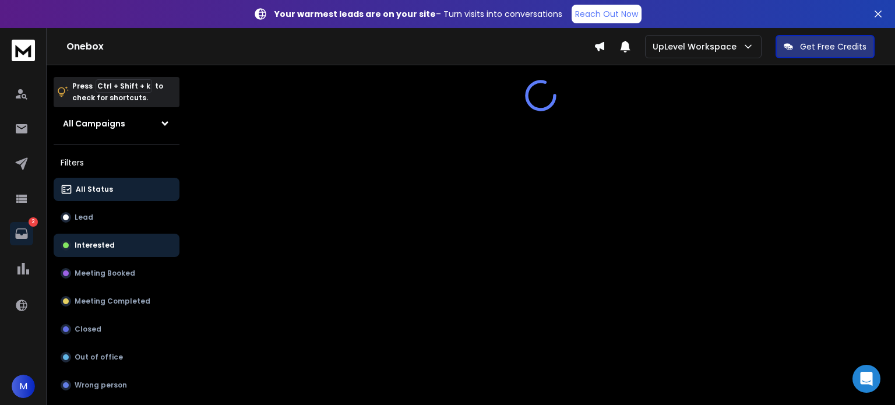
click at [101, 246] on p "Interested" at bounding box center [95, 245] width 40 height 9
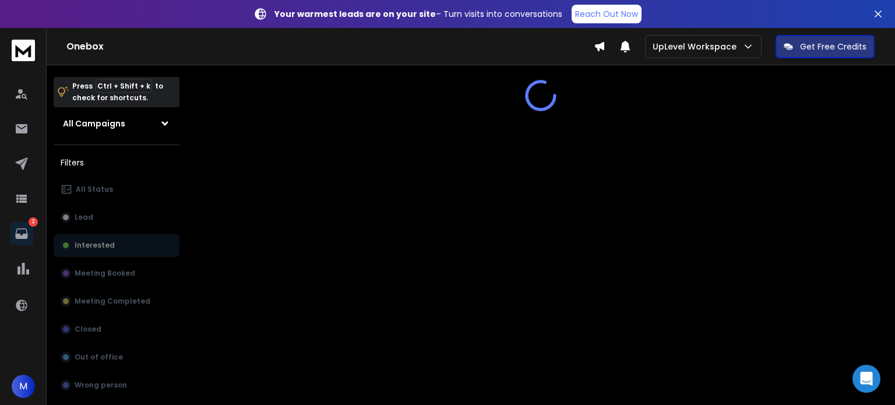
click at [86, 248] on div "All Status Lead Interested Meeting Booked Meeting Completed Closed Out of offic…" at bounding box center [117, 301] width 126 height 247
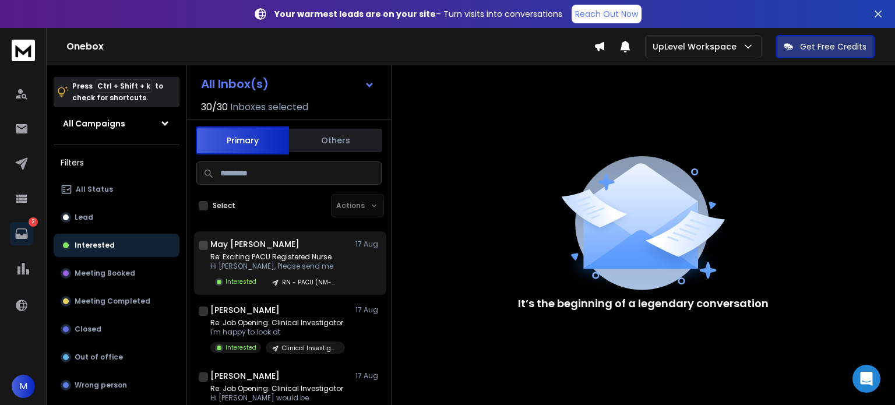
click at [315, 267] on p "Hi [PERSON_NAME], Please send me" at bounding box center [277, 266] width 135 height 9
